Goal: Communication & Community: Answer question/provide support

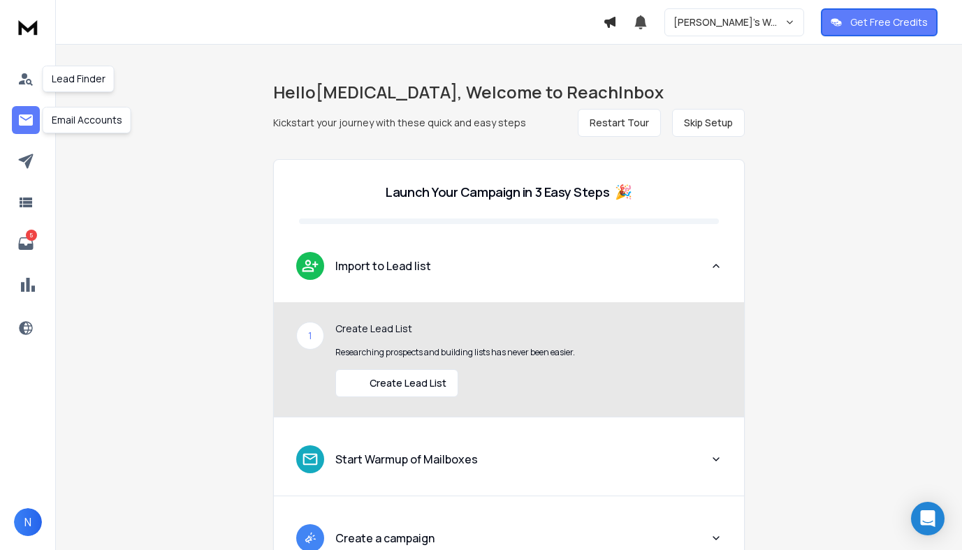
click at [23, 130] on link at bounding box center [26, 120] width 28 height 28
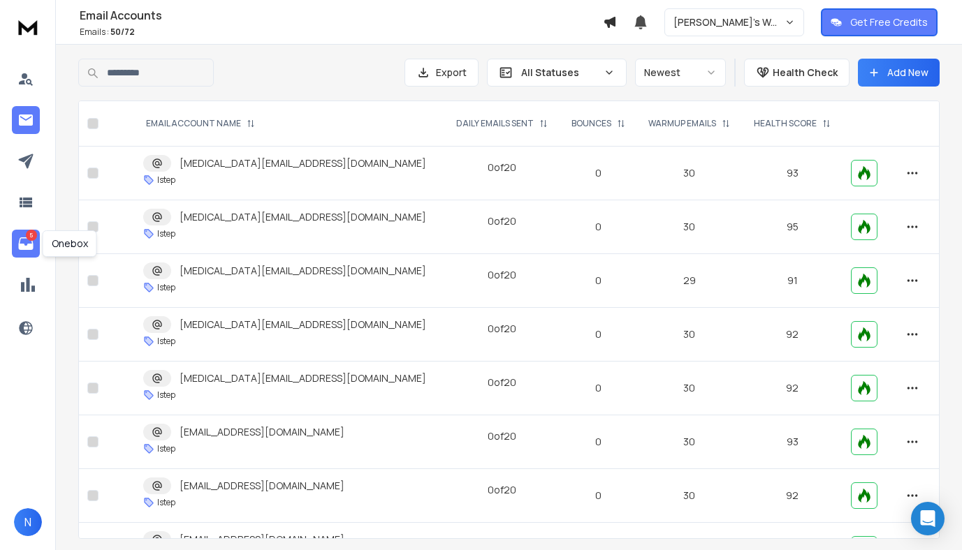
click at [36, 246] on link "5" at bounding box center [26, 244] width 28 height 28
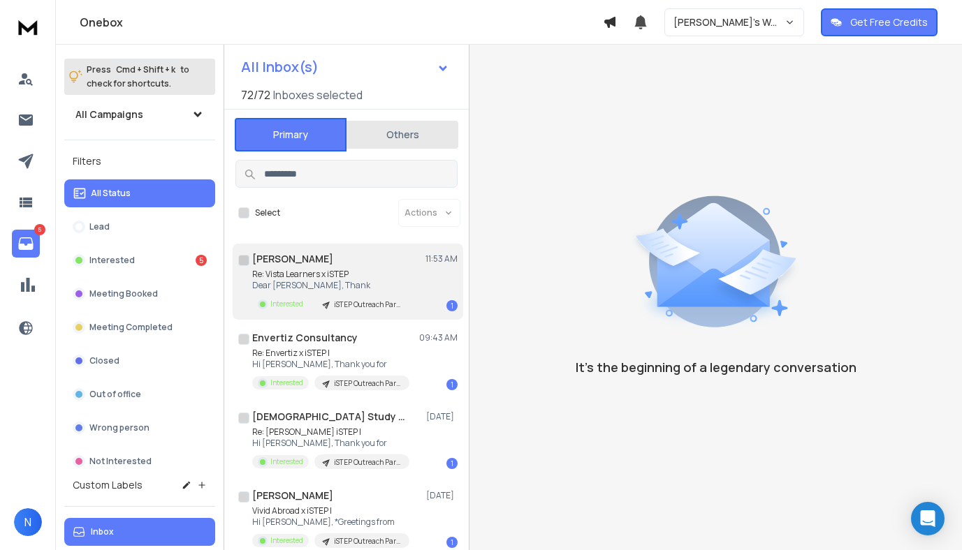
click at [343, 270] on p "Re: Vista Learners x iSTEP" at bounding box center [330, 274] width 157 height 11
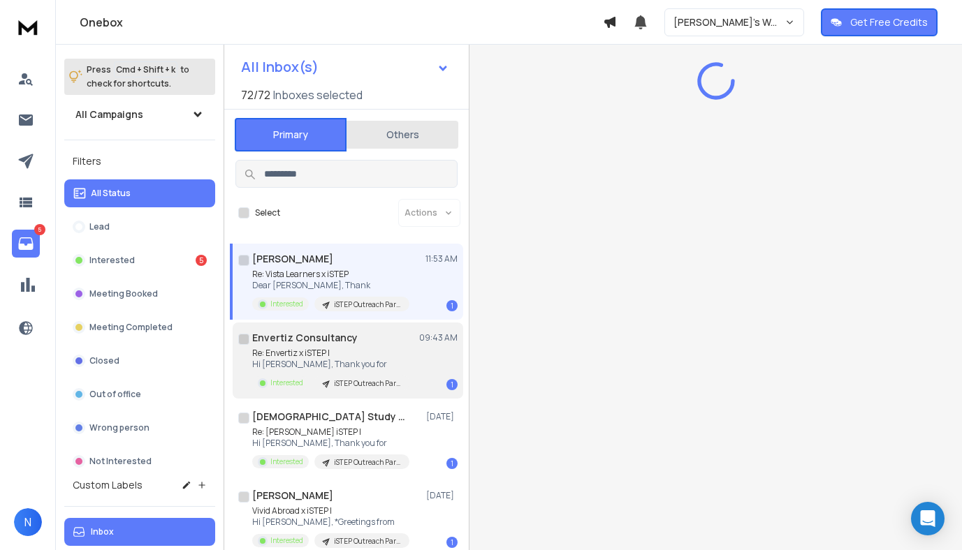
click at [331, 337] on h1 "Envertiz Consultancy" at bounding box center [304, 338] width 105 height 14
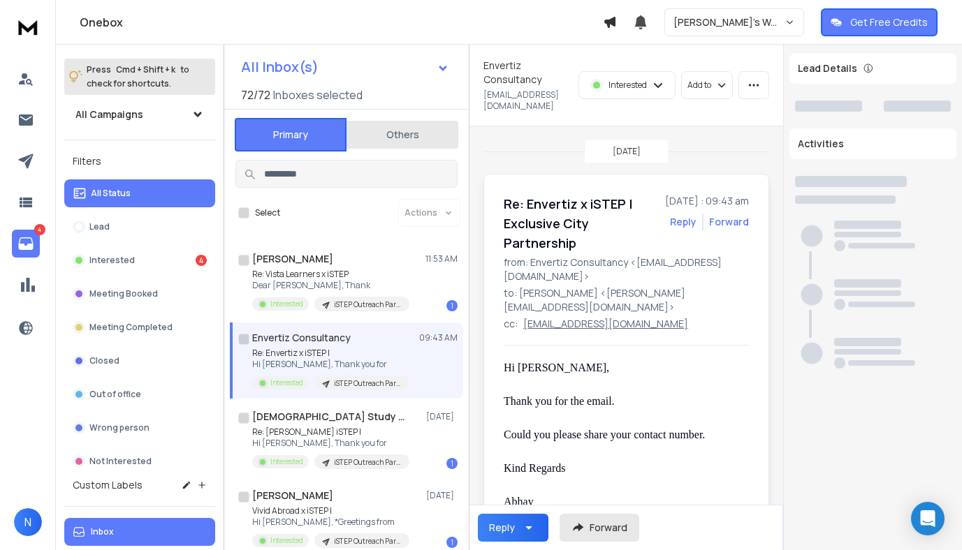
click at [600, 524] on button "Forward" at bounding box center [599, 528] width 80 height 28
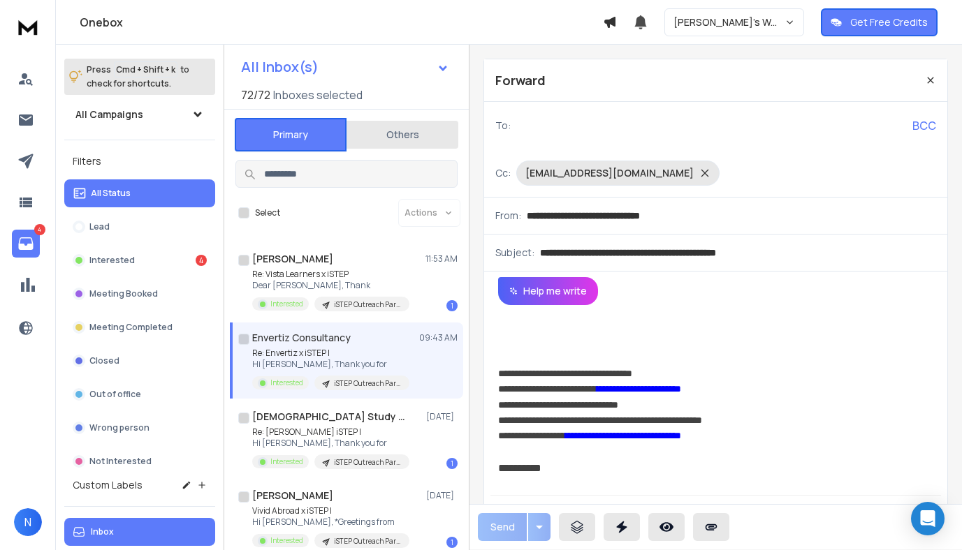
click at [573, 118] on input at bounding box center [565, 125] width 98 height 25
click at [725, 177] on input at bounding box center [774, 173] width 98 height 25
click at [701, 174] on icon at bounding box center [705, 174] width 8 height 8
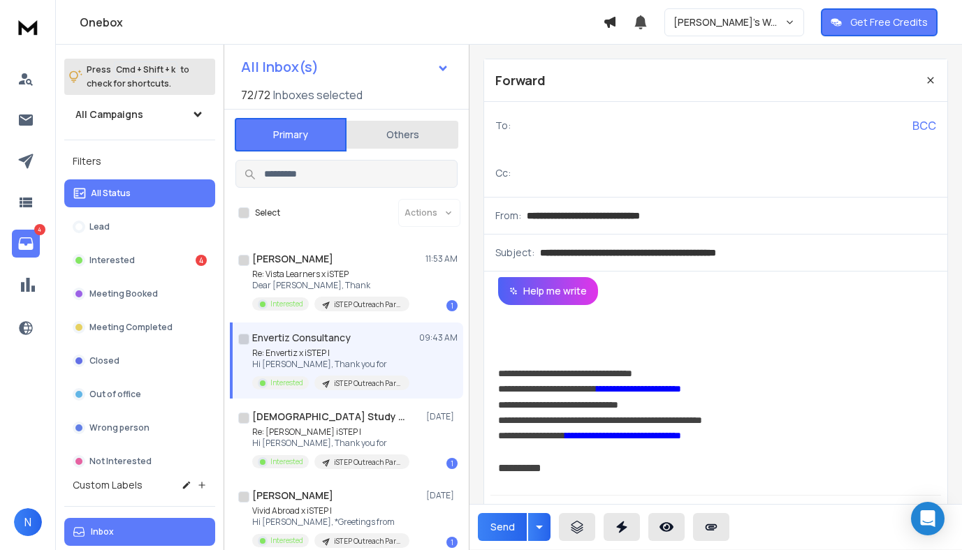
click at [566, 133] on input at bounding box center [565, 125] width 98 height 25
type input "**********"
click at [506, 529] on button "Send" at bounding box center [502, 527] width 49 height 28
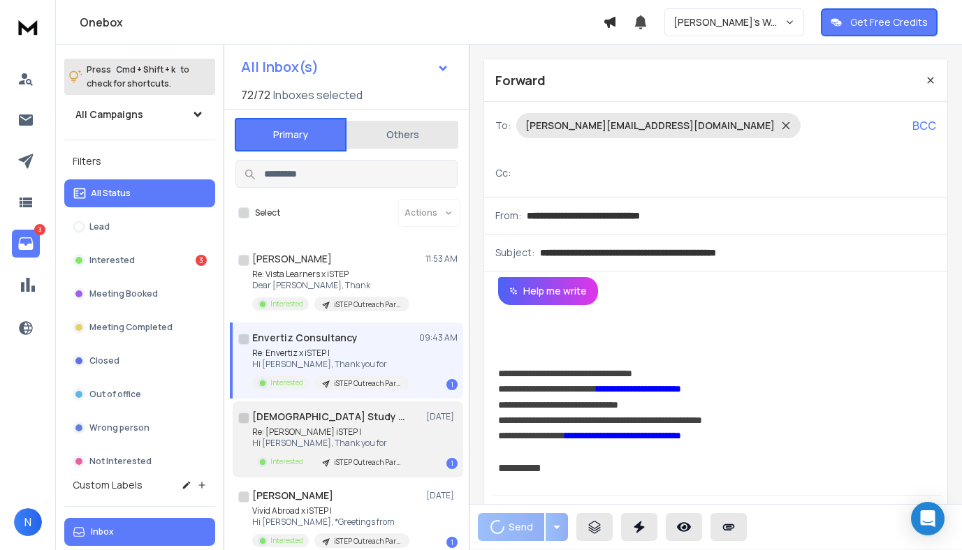
click at [358, 432] on p "Re: [PERSON_NAME] iSTEP |" at bounding box center [330, 432] width 157 height 11
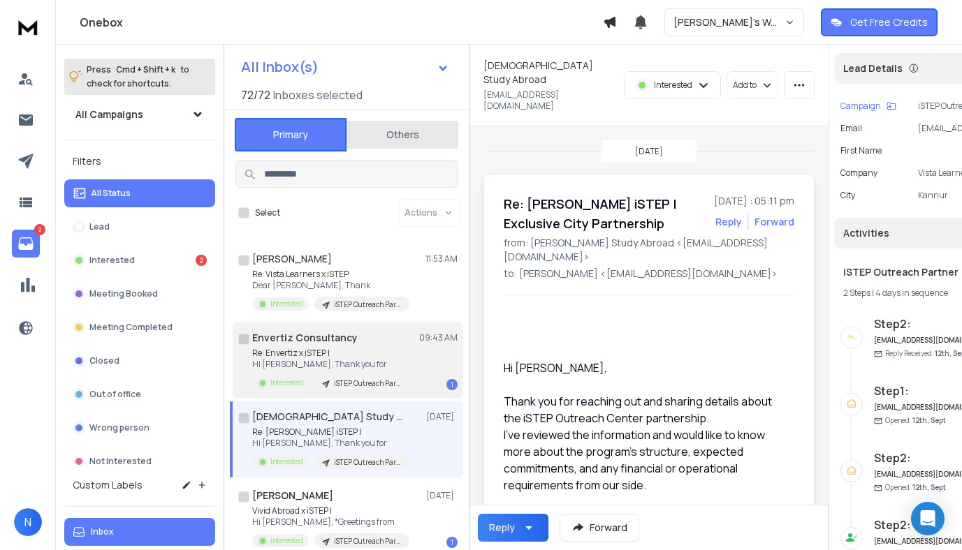
click at [353, 336] on div "Envertiz Consultancy 09:43 AM" at bounding box center [354, 338] width 205 height 14
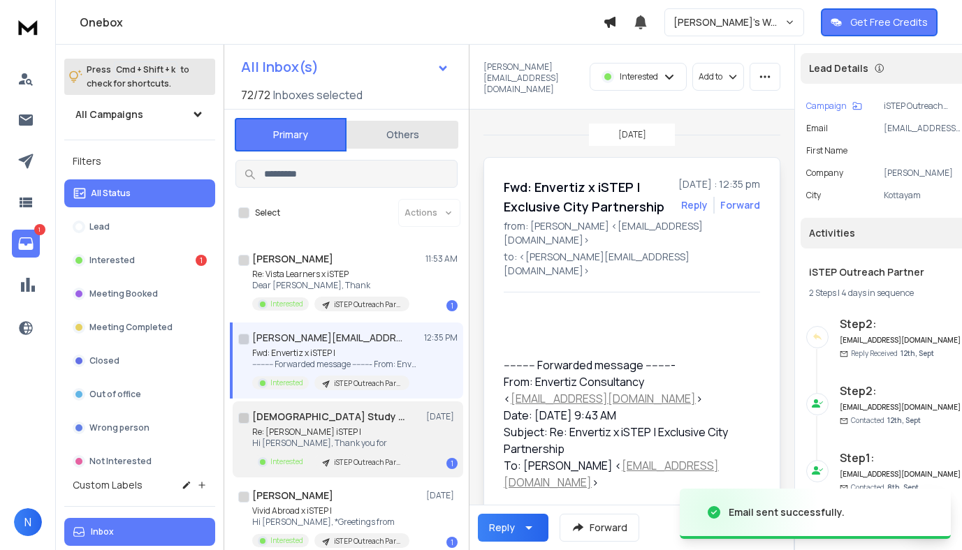
click at [357, 445] on p "Hi [PERSON_NAME], Thank you for" at bounding box center [330, 443] width 157 height 11
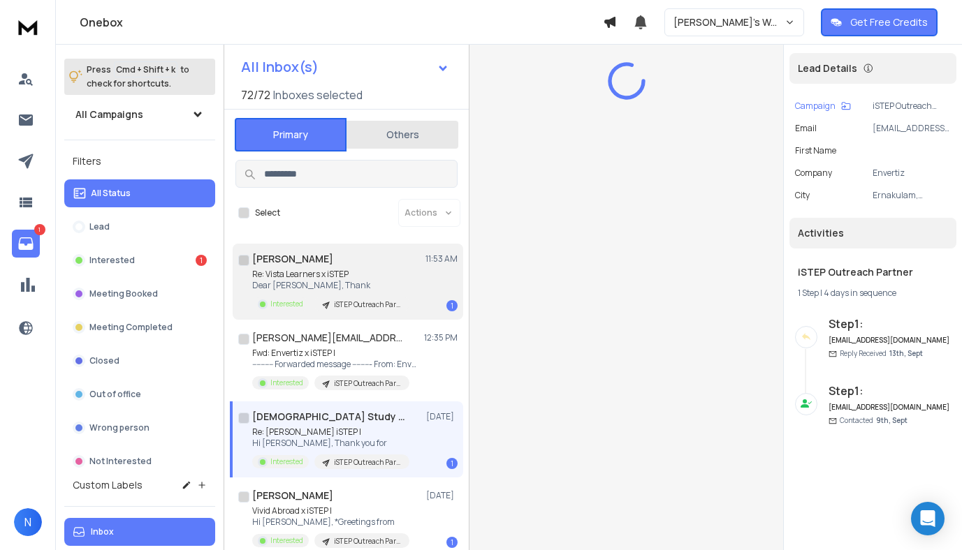
click at [360, 277] on p "Re: Vista Learners x iSTEP" at bounding box center [330, 274] width 157 height 11
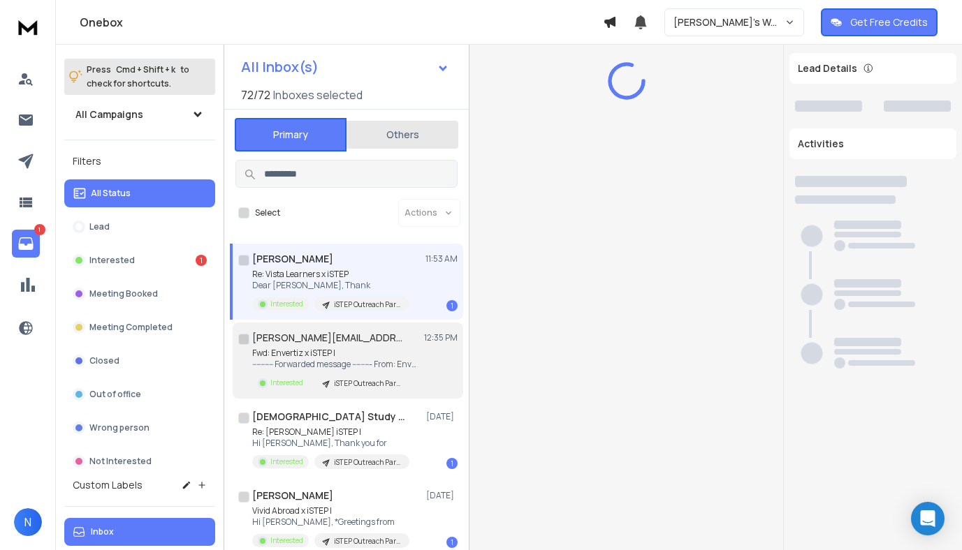
click at [337, 334] on h1 "[PERSON_NAME][EMAIL_ADDRESS][DOMAIN_NAME]" at bounding box center [329, 338] width 154 height 14
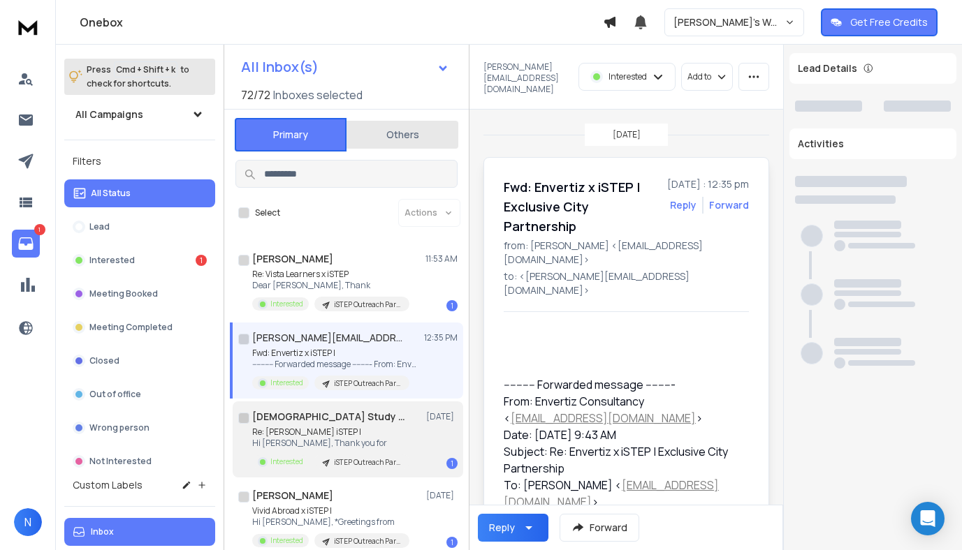
click at [333, 402] on div "[PERSON_NAME] Study Abroad [DATE] Re: [PERSON_NAME] iSTEP | Hi [PERSON_NAME], T…" at bounding box center [348, 440] width 230 height 76
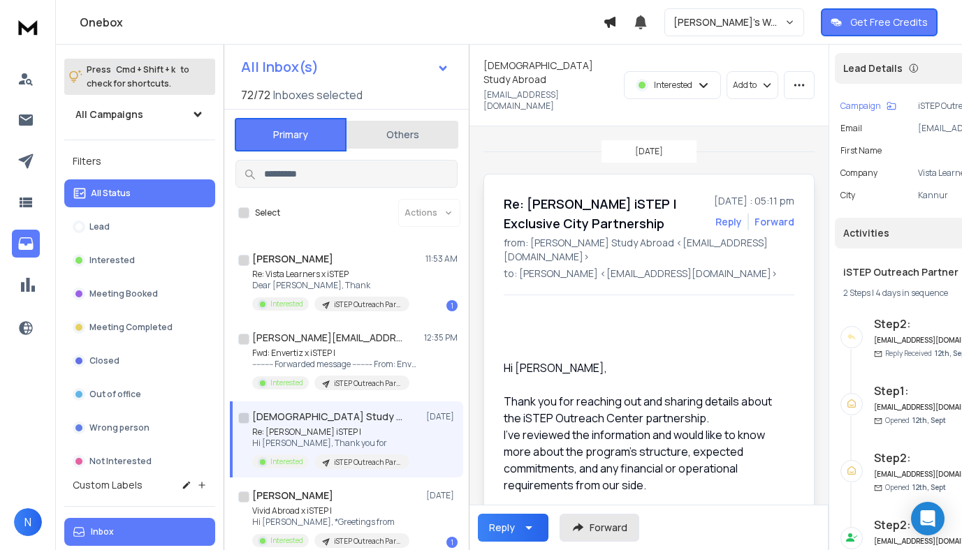
click at [604, 530] on button "Forward" at bounding box center [599, 528] width 80 height 28
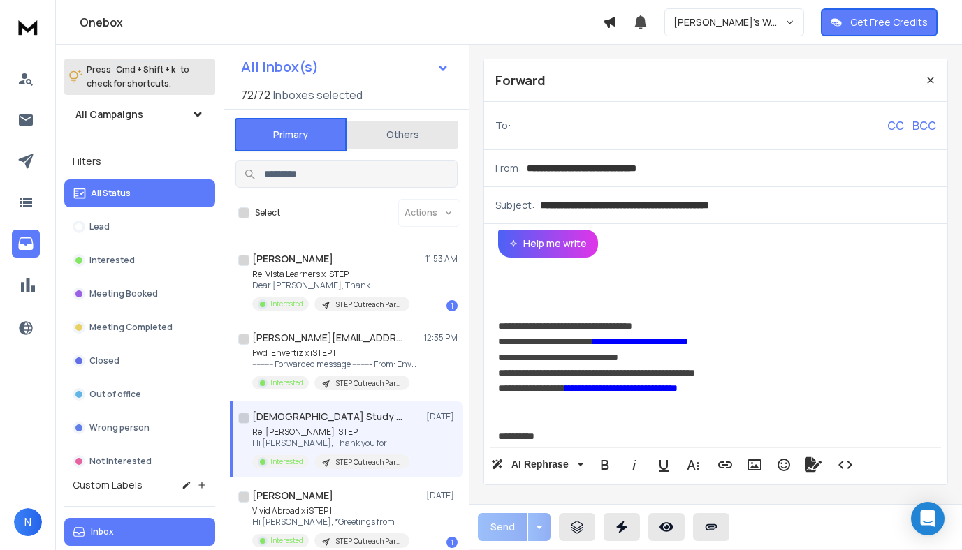
click at [547, 126] on input at bounding box center [565, 125] width 98 height 25
type input "**********"
click at [503, 533] on button "Send" at bounding box center [502, 527] width 49 height 28
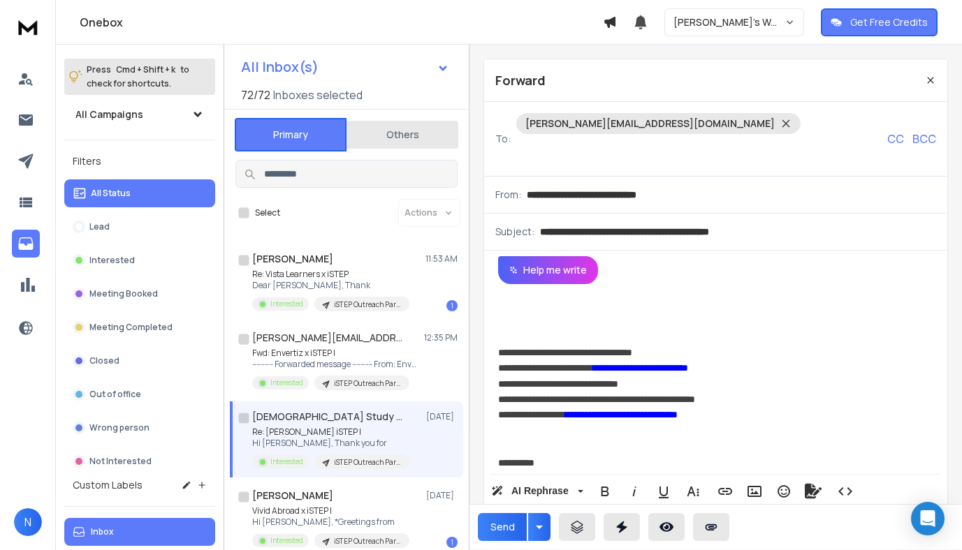
click at [498, 547] on div "Send" at bounding box center [715, 526] width 492 height 45
click at [506, 512] on div "Send" at bounding box center [715, 526] width 492 height 45
click at [499, 529] on button "Send" at bounding box center [502, 527] width 49 height 28
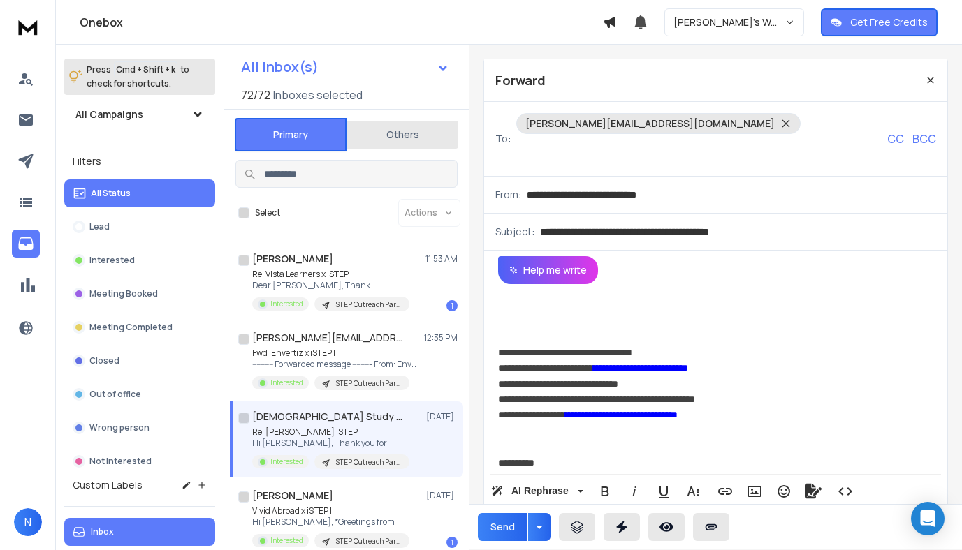
click at [499, 529] on button "Send" at bounding box center [502, 527] width 49 height 28
click at [508, 538] on button "Send" at bounding box center [502, 527] width 49 height 28
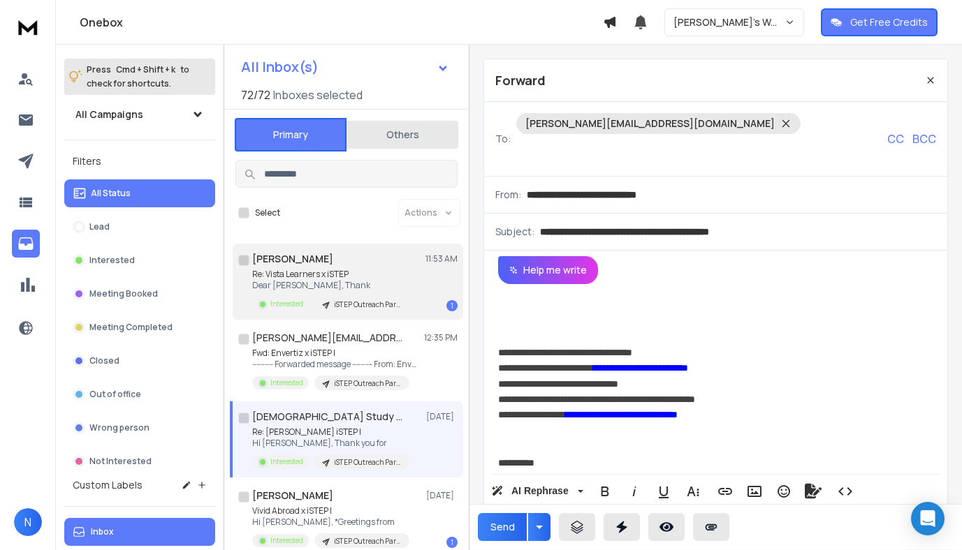
click at [336, 274] on p "Re: Vista Learners x iSTEP" at bounding box center [330, 274] width 157 height 11
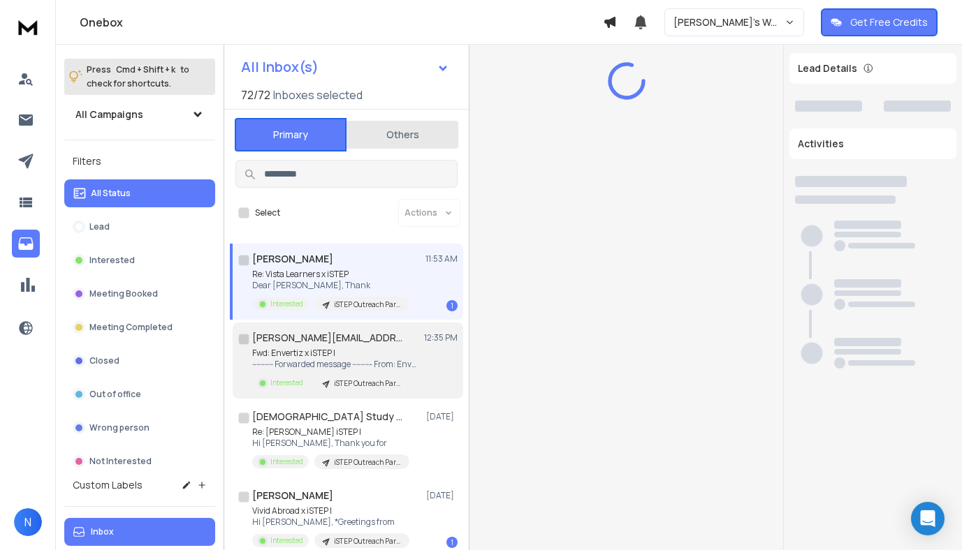
click at [349, 334] on h1 "[PERSON_NAME][EMAIL_ADDRESS][DOMAIN_NAME]" at bounding box center [329, 338] width 154 height 14
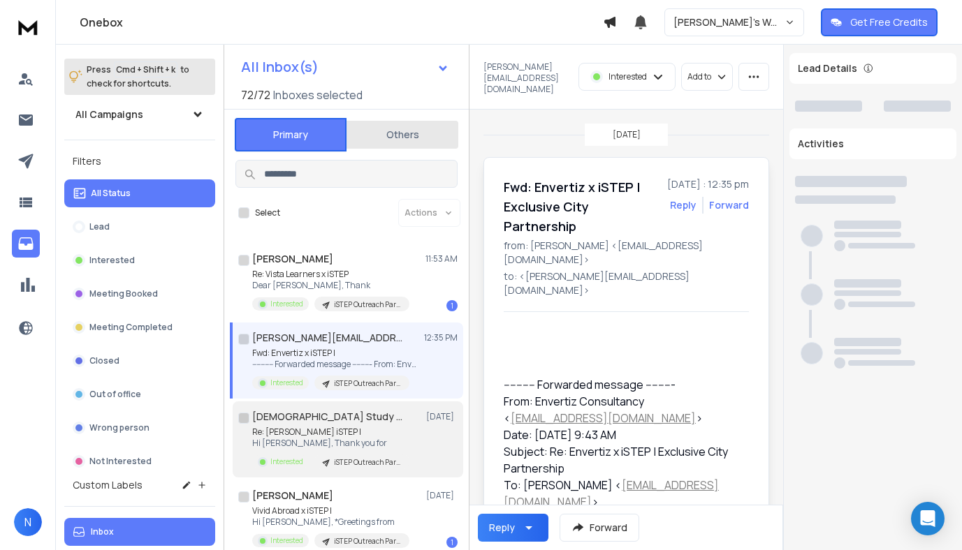
click at [347, 422] on h1 "[DEMOGRAPHIC_DATA] Study Abroad" at bounding box center [329, 417] width 154 height 14
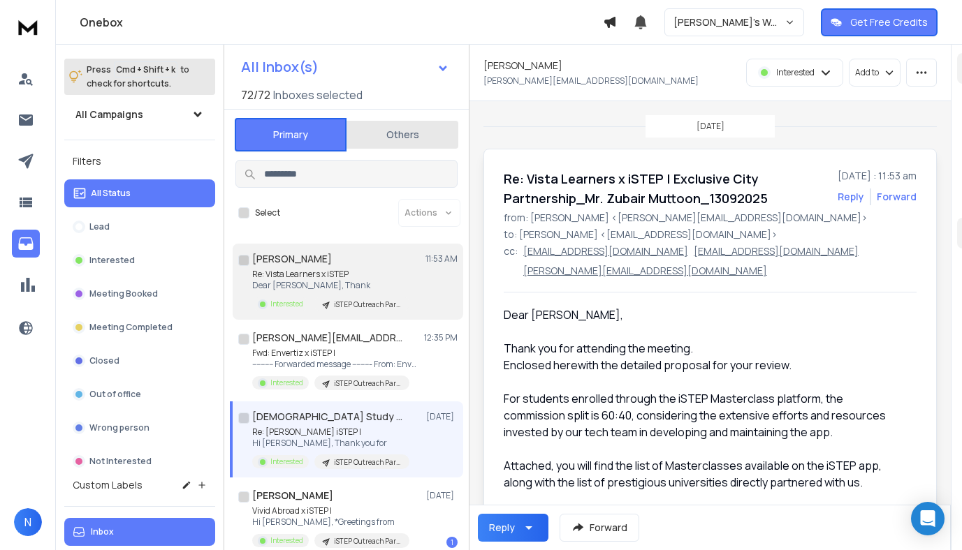
click at [297, 263] on div "[PERSON_NAME] 11:53 AM" at bounding box center [354, 259] width 205 height 14
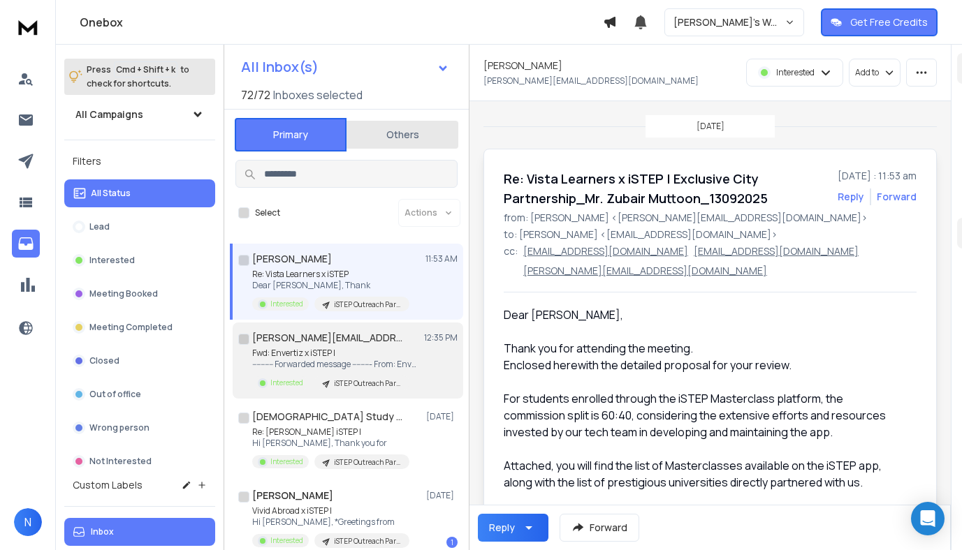
click at [303, 346] on div "[PERSON_NAME][EMAIL_ADDRESS][DOMAIN_NAME] 12:35 PM Fwd: Envertiz x iSTEP | ----…" at bounding box center [354, 360] width 205 height 59
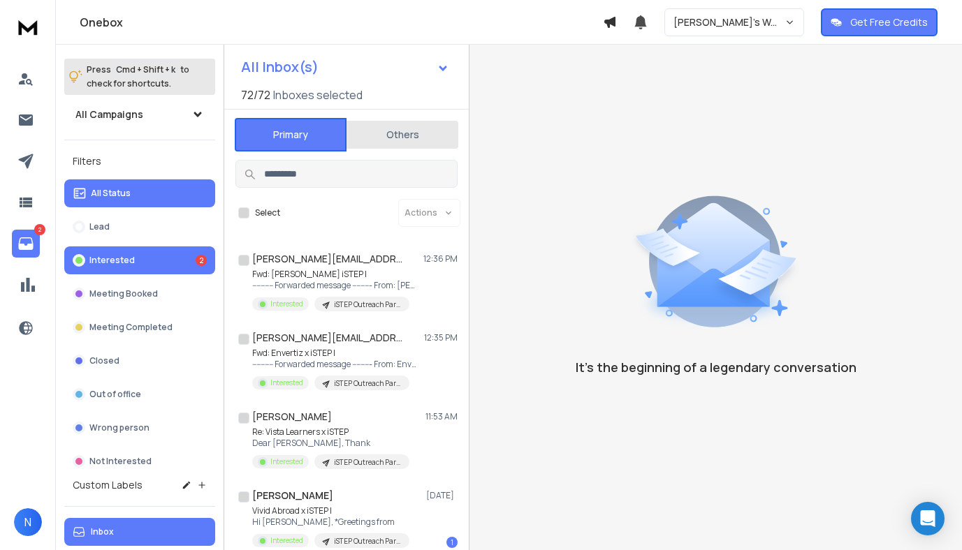
click at [154, 266] on button "Interested 2" at bounding box center [139, 261] width 151 height 28
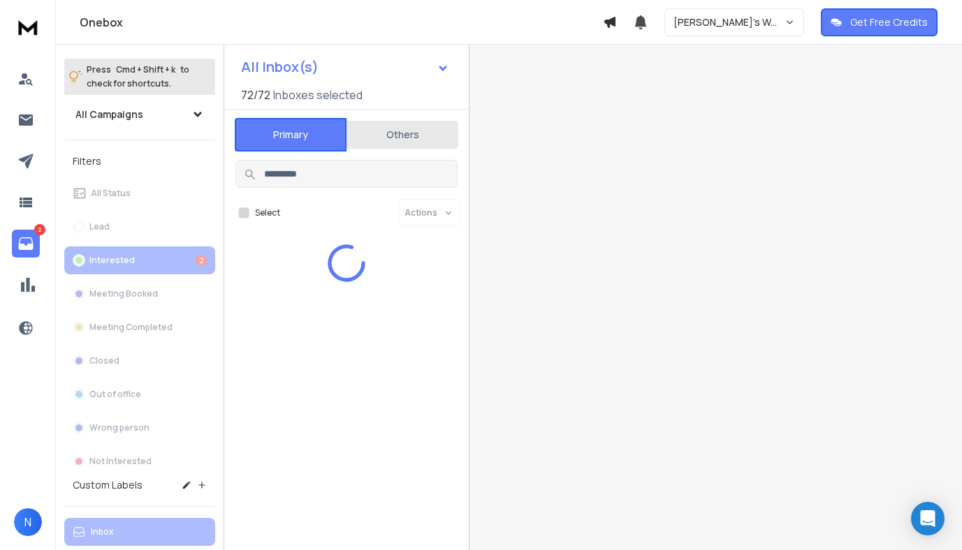
click at [156, 231] on div "All Status Lead Interested 2 Meeting Booked Meeting Completed Closed Out of off…" at bounding box center [139, 327] width 151 height 296
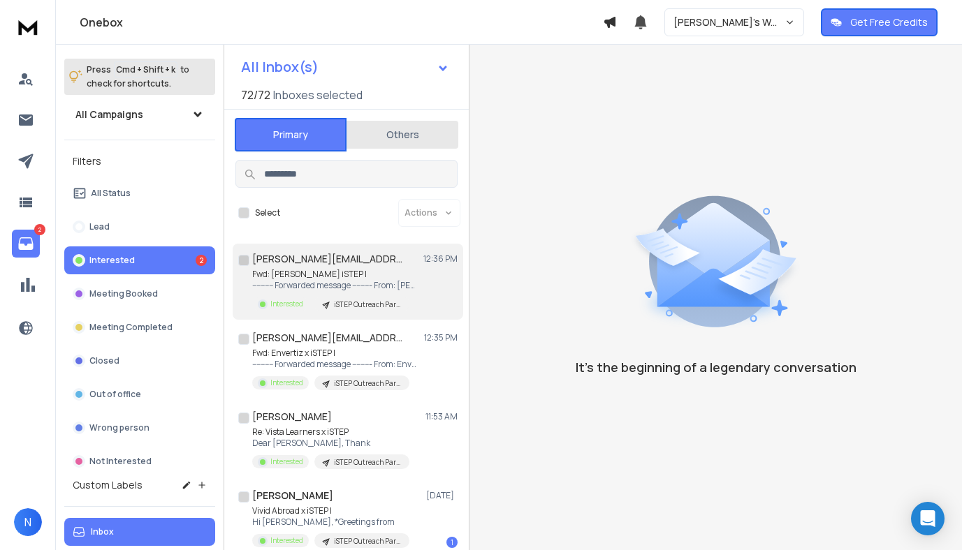
click at [371, 261] on div "b.das@istepmentors.com 12:36 PM" at bounding box center [354, 259] width 205 height 14
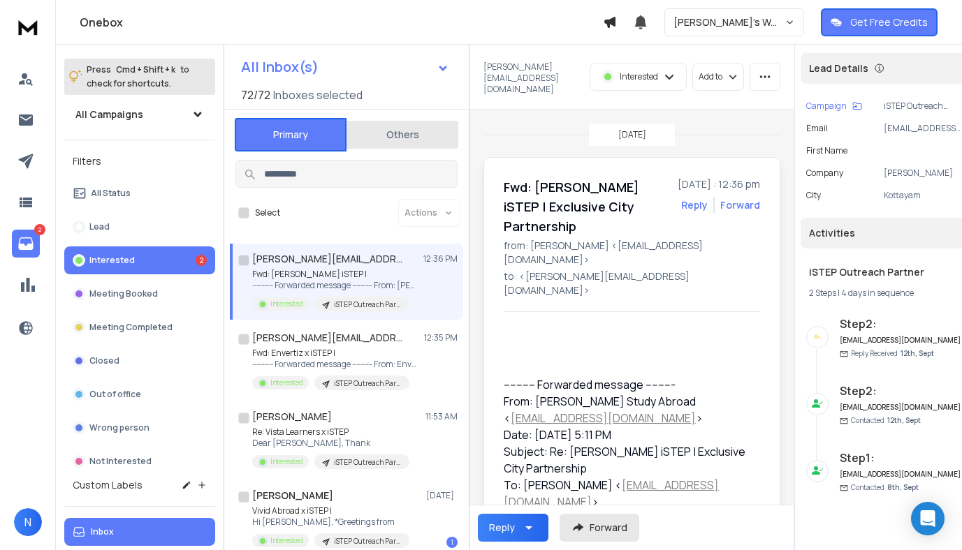
click at [602, 535] on button "Forward" at bounding box center [599, 528] width 80 height 28
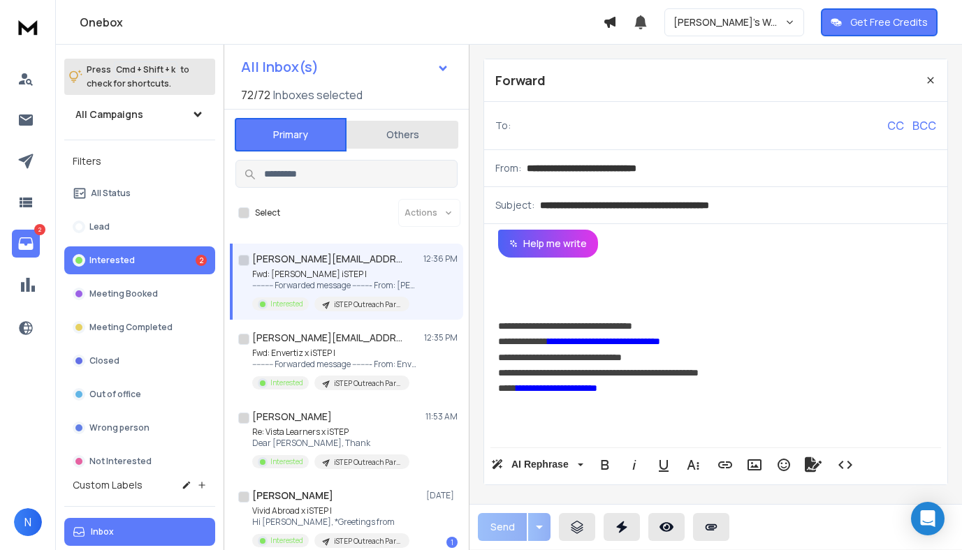
click at [589, 125] on input at bounding box center [565, 125] width 98 height 25
type input "**********"
click at [502, 532] on button "Send" at bounding box center [502, 527] width 49 height 28
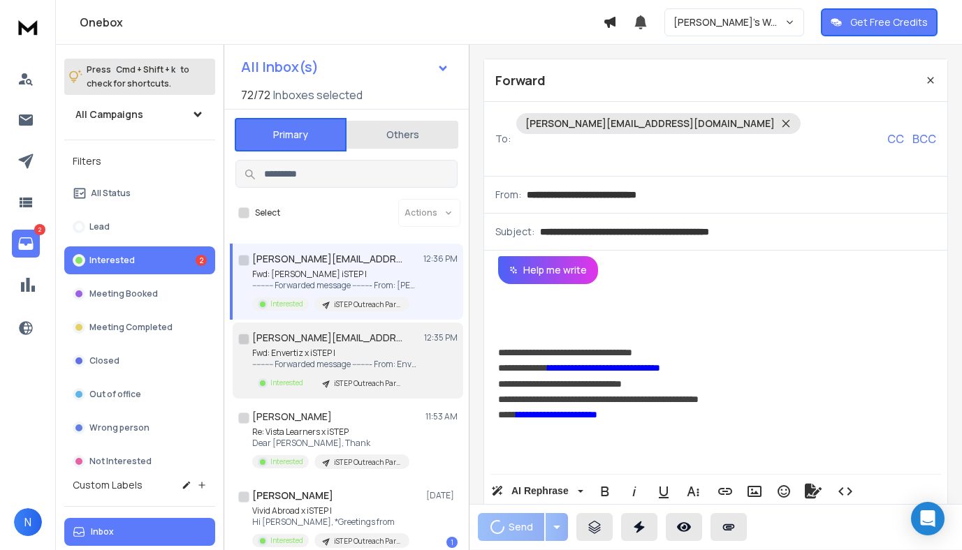
click at [325, 351] on p "Fwd: Envertiz x iSTEP |" at bounding box center [336, 353] width 168 height 11
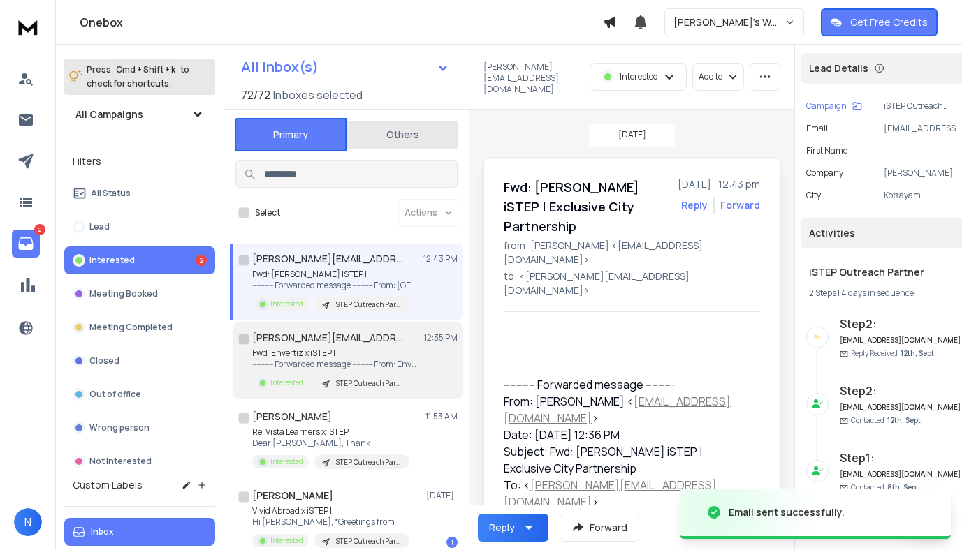
click at [321, 344] on h1 "[PERSON_NAME][EMAIL_ADDRESS][DOMAIN_NAME]" at bounding box center [329, 338] width 154 height 14
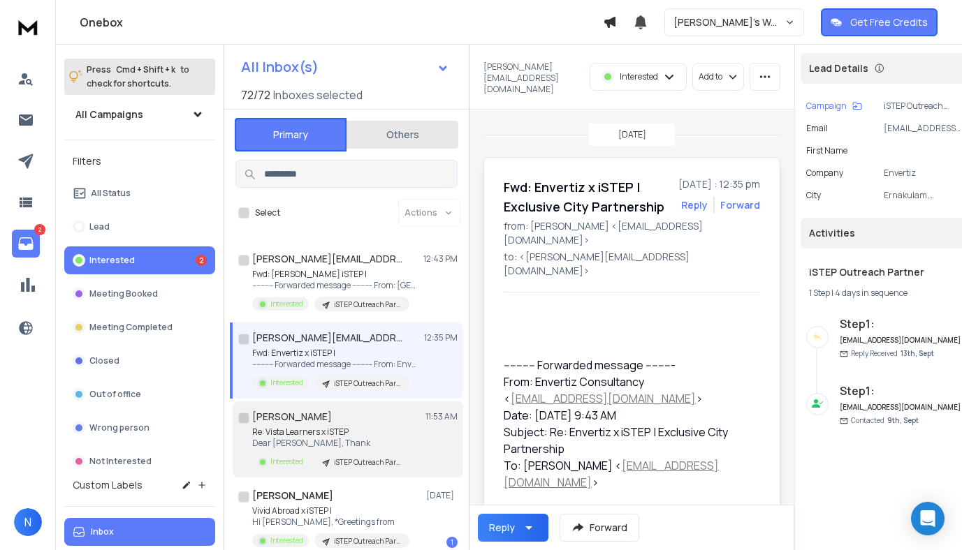
click at [321, 427] on p "Re: Vista Learners x iSTEP" at bounding box center [330, 432] width 157 height 11
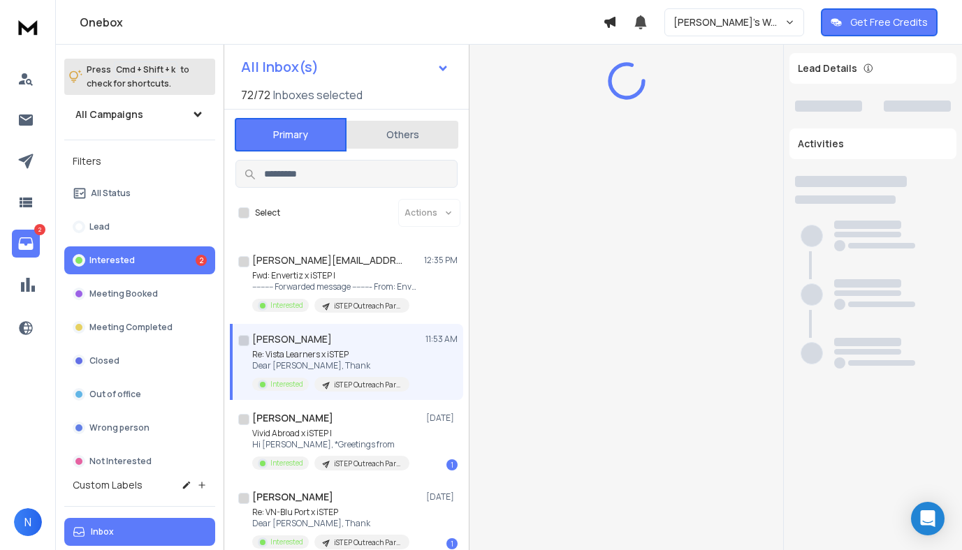
scroll to position [78, 0]
click at [321, 427] on p "Vivid Abroad x iSTEP |" at bounding box center [330, 432] width 157 height 11
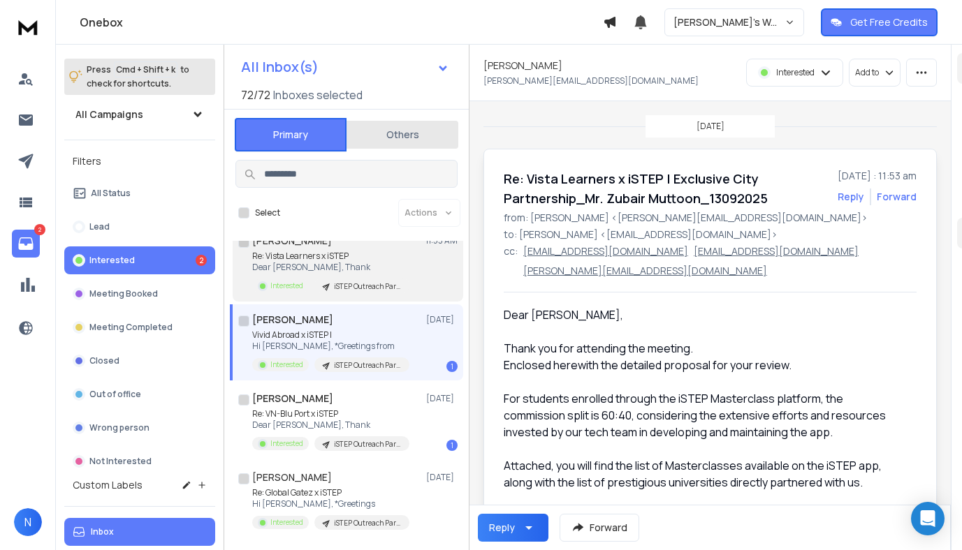
scroll to position [175, 0]
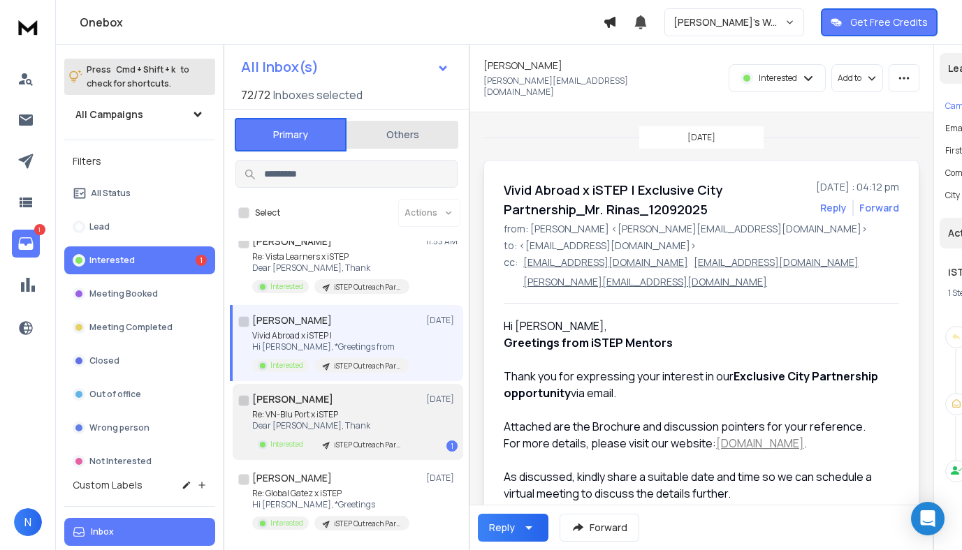
click at [356, 404] on div "Babli Das 12 Sep" at bounding box center [354, 399] width 205 height 14
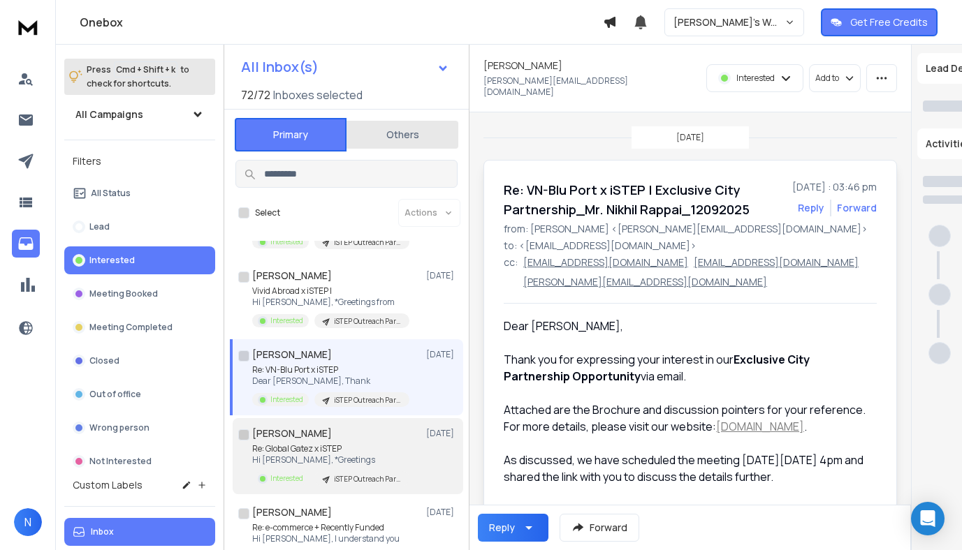
click at [346, 443] on div "Babli Das 12 Sep Re: Global Gatez x iSTEP Hi Mr. Tony Sebastian, *Greetings Int…" at bounding box center [354, 456] width 205 height 59
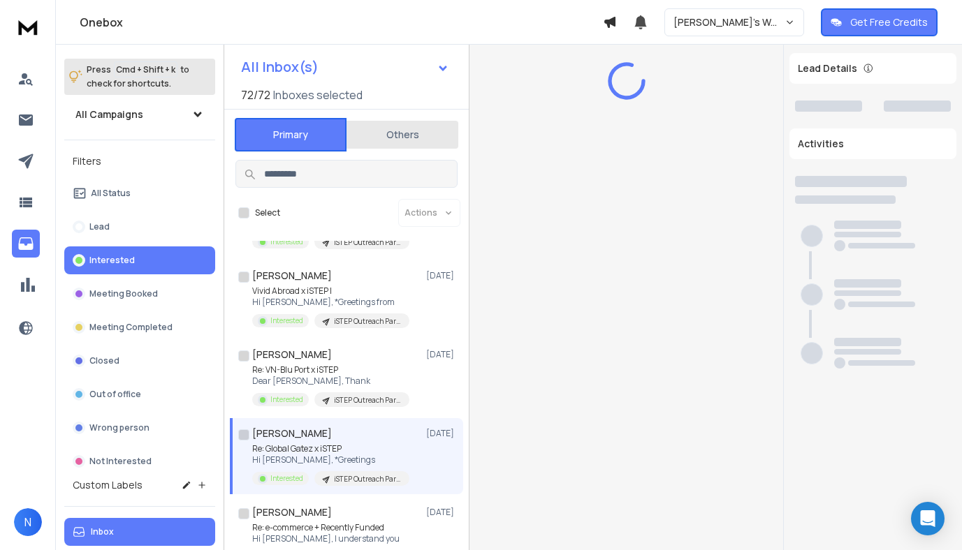
scroll to position [272, 0]
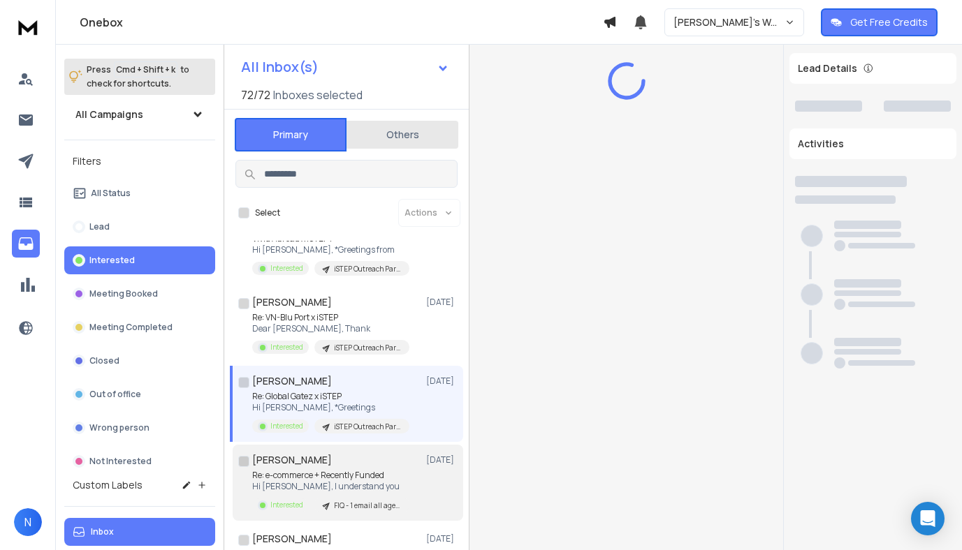
click at [342, 474] on p "Re: e-commerce + Recently Funded" at bounding box center [330, 475] width 157 height 11
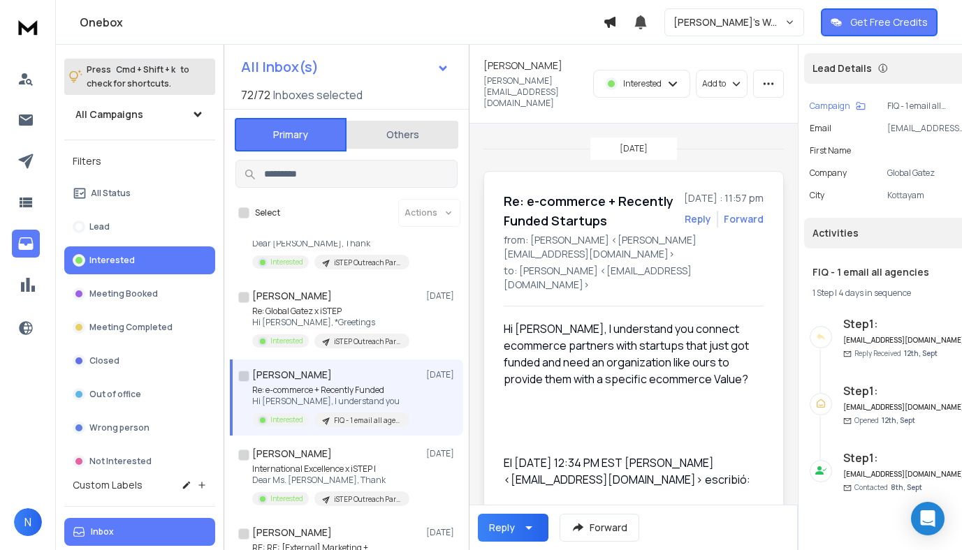
click at [342, 474] on p "International Excellence x iSTEP |" at bounding box center [330, 469] width 157 height 11
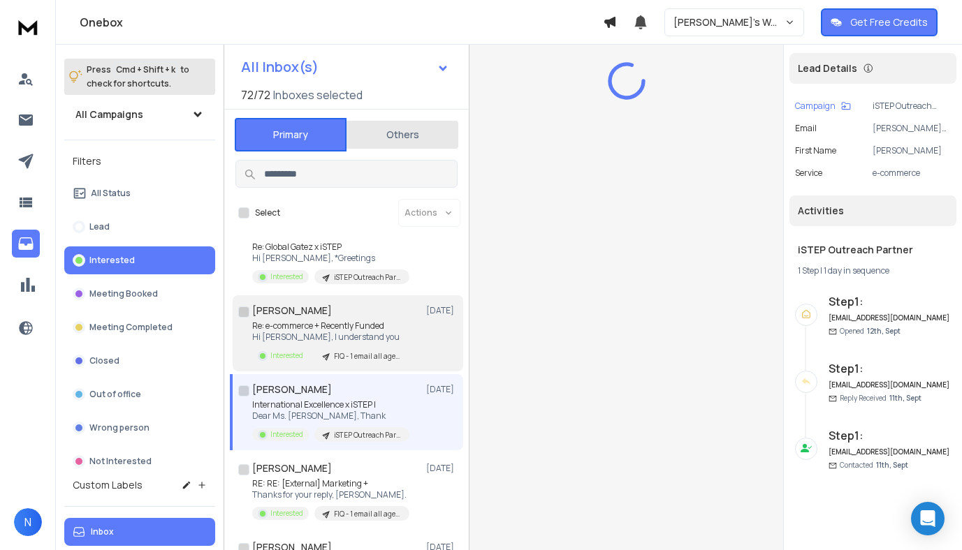
click at [342, 474] on div "Mary Coyne 11 Sep" at bounding box center [354, 469] width 205 height 14
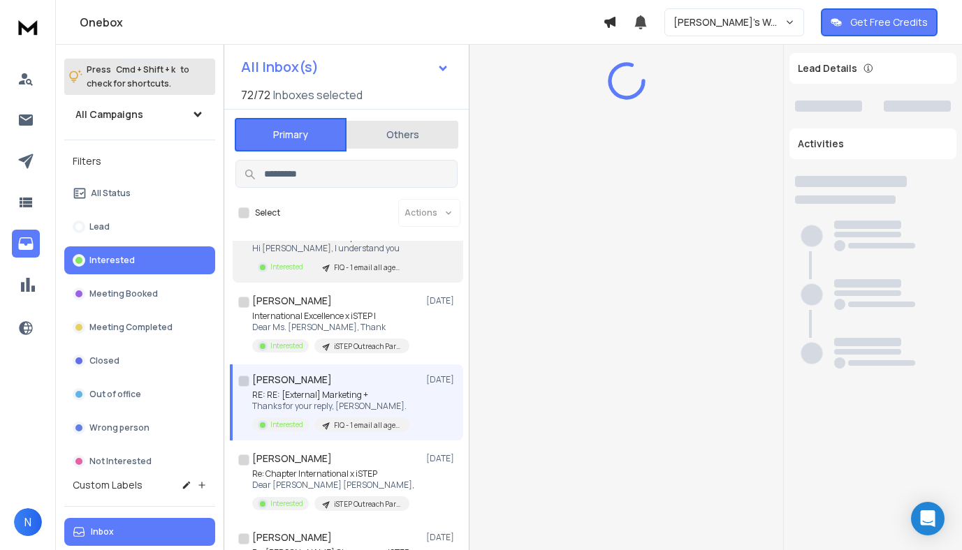
click at [342, 474] on p "Re: Chapter International x iSTEP" at bounding box center [333, 474] width 162 height 11
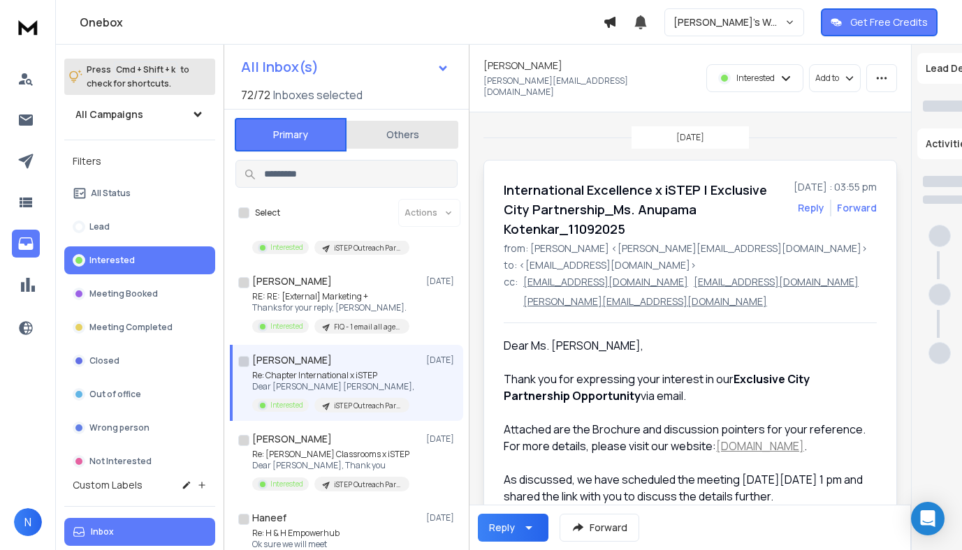
scroll to position [611, 0]
click at [342, 474] on div "Re: JAS Classrooms x iSTEP Dear Mr. Adarsh, Thank you Interested iSTEP Outreach…" at bounding box center [330, 468] width 157 height 43
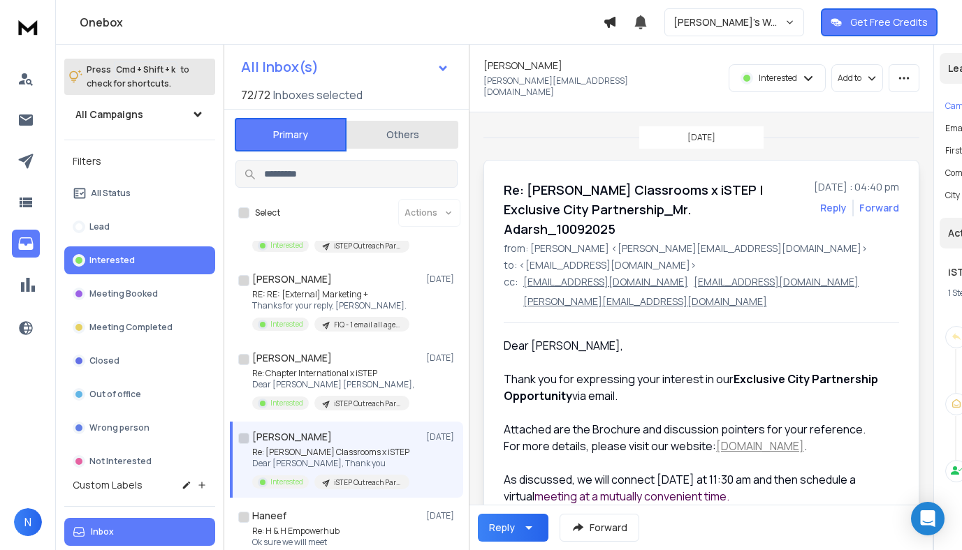
click at [407, 132] on button "Others" at bounding box center [402, 134] width 112 height 31
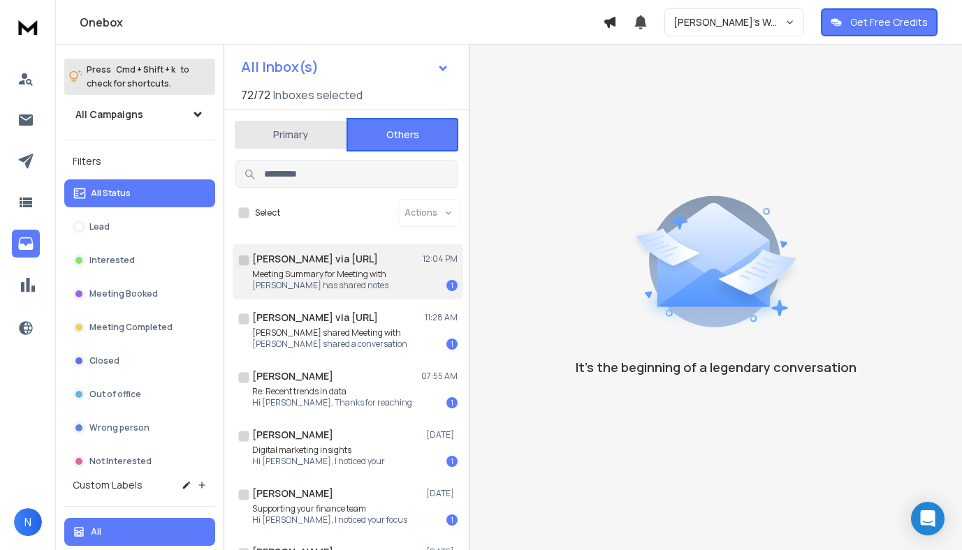
click at [342, 274] on p "Meeting Summary for Meeting with" at bounding box center [320, 274] width 136 height 11
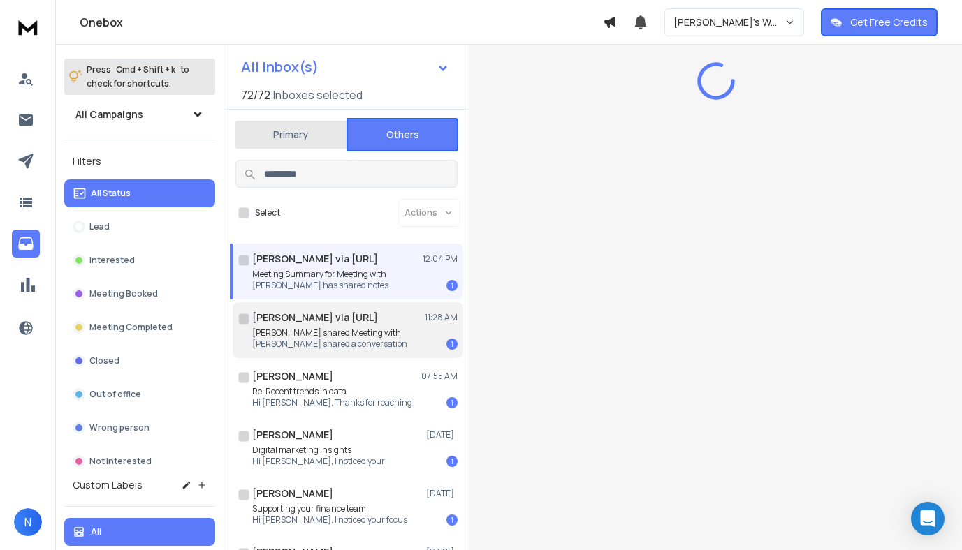
click at [327, 334] on p "Zubair Muttoon shared Meeting with" at bounding box center [329, 333] width 155 height 11
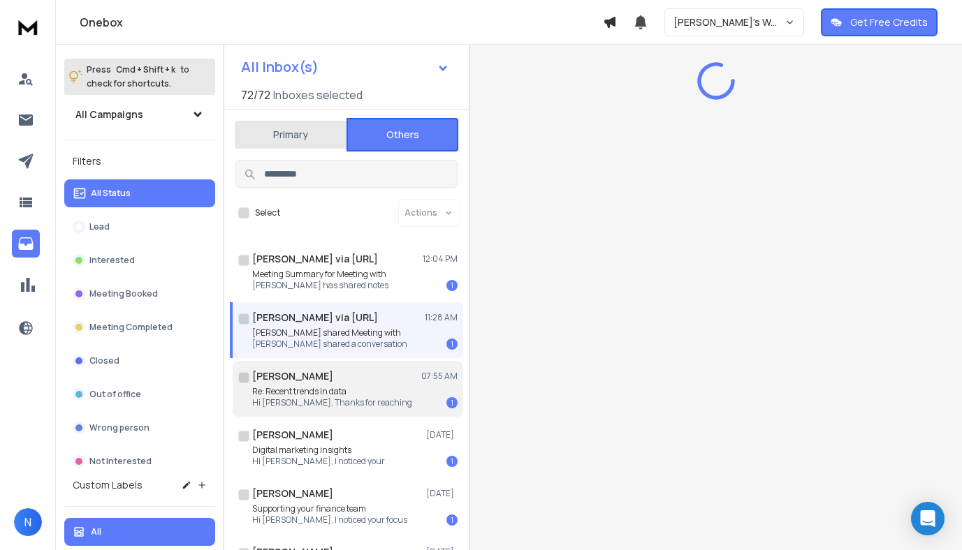
click at [318, 408] on p "Hi Sahil, Thanks for reaching" at bounding box center [332, 402] width 160 height 11
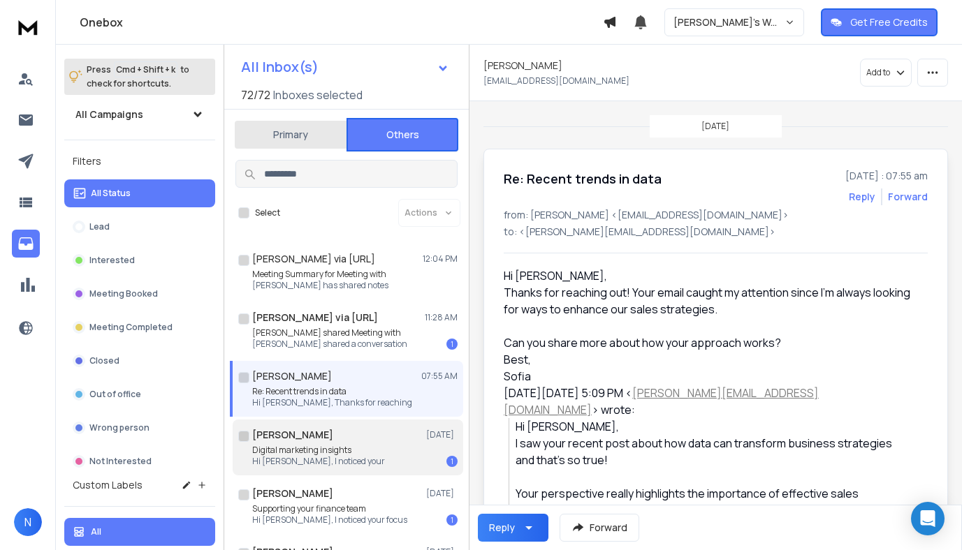
click at [310, 461] on p "Hi Sahil, I noticed your" at bounding box center [318, 461] width 133 height 11
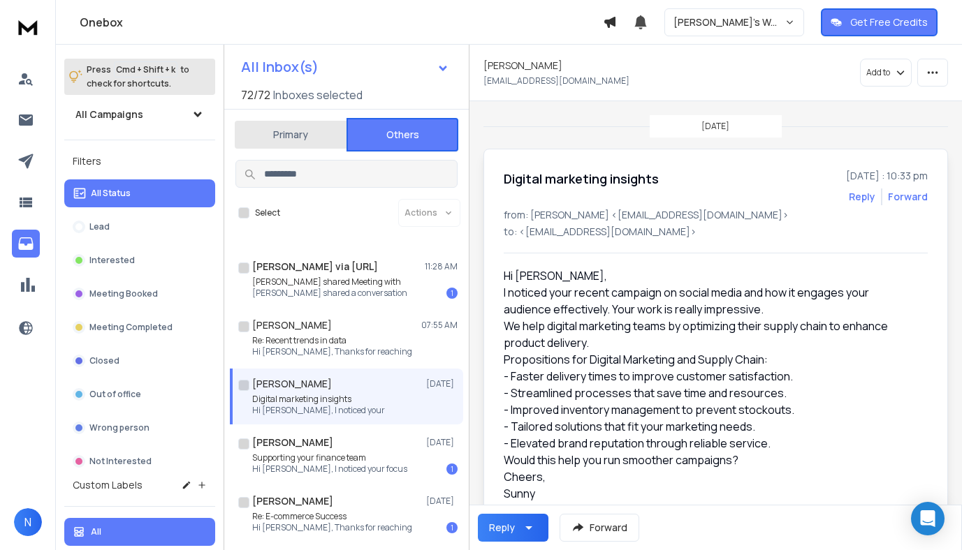
click at [310, 461] on p "Supporting your finance team" at bounding box center [329, 458] width 155 height 11
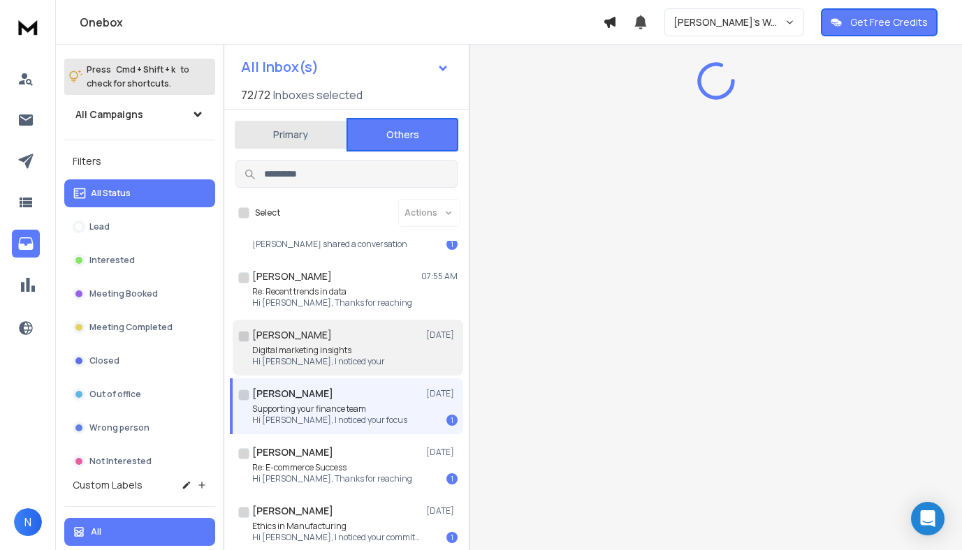
scroll to position [99, 0]
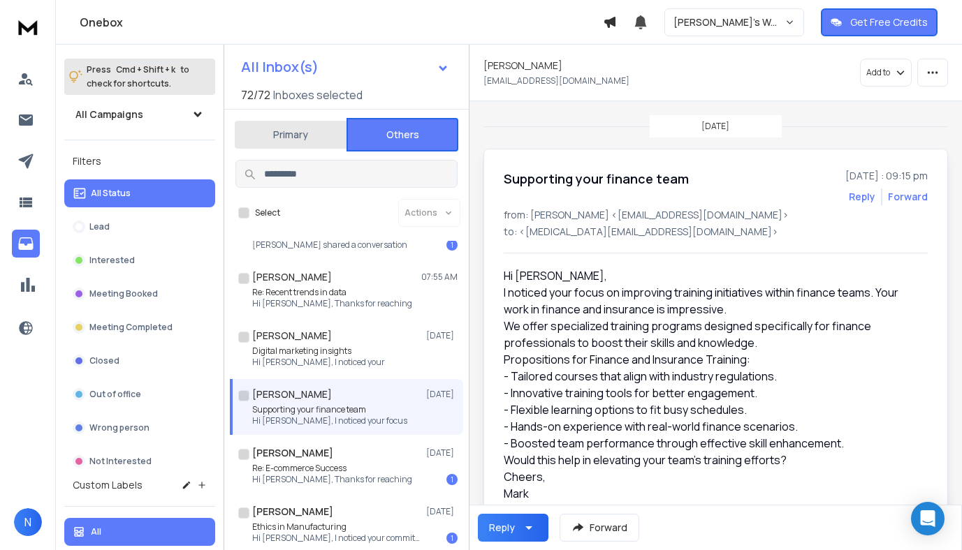
click at [301, 127] on button "Primary" at bounding box center [291, 134] width 112 height 31
